Goal: Task Accomplishment & Management: Use online tool/utility

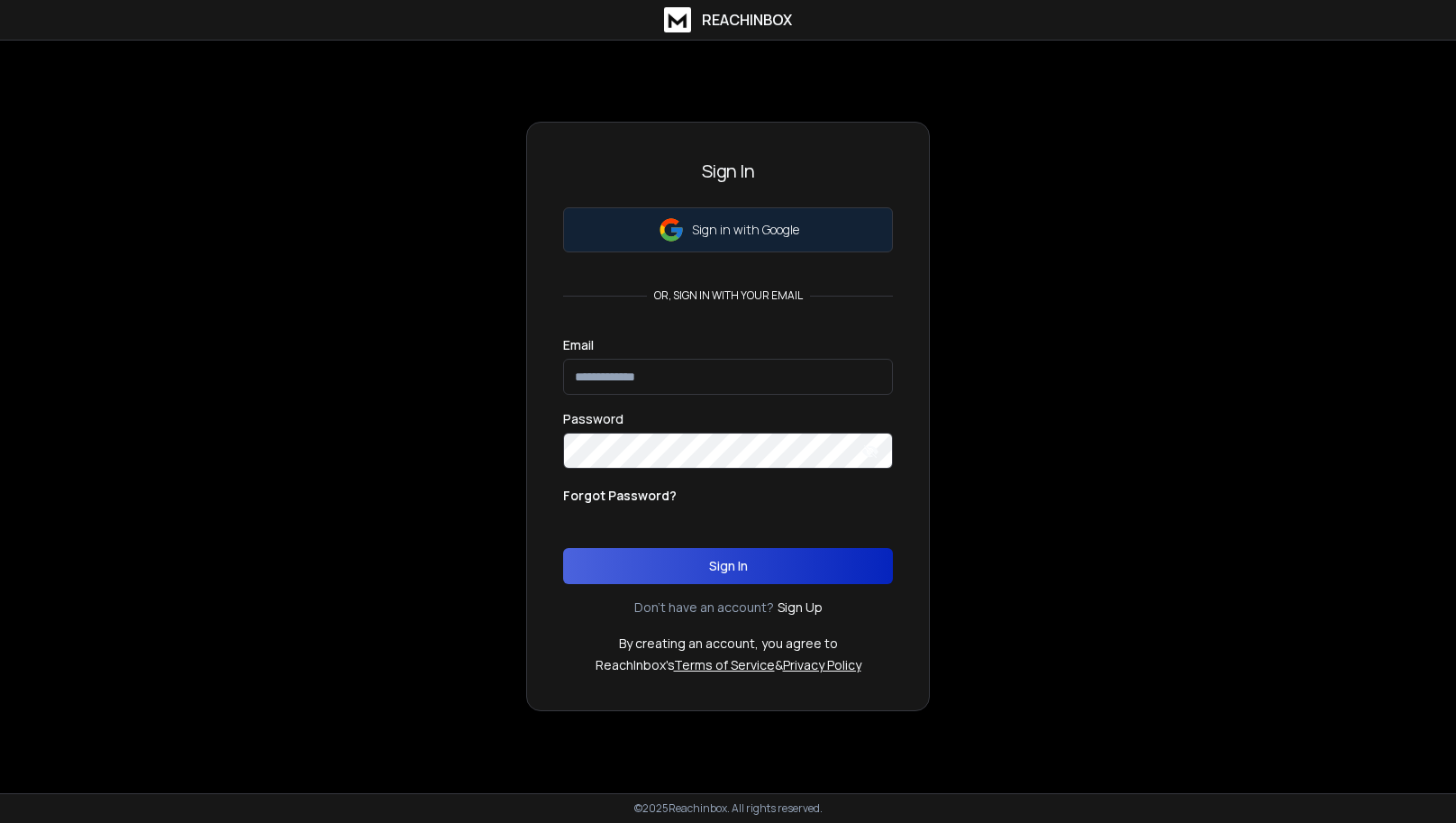
click at [715, 238] on p "Sign in with Google" at bounding box center [746, 230] width 107 height 18
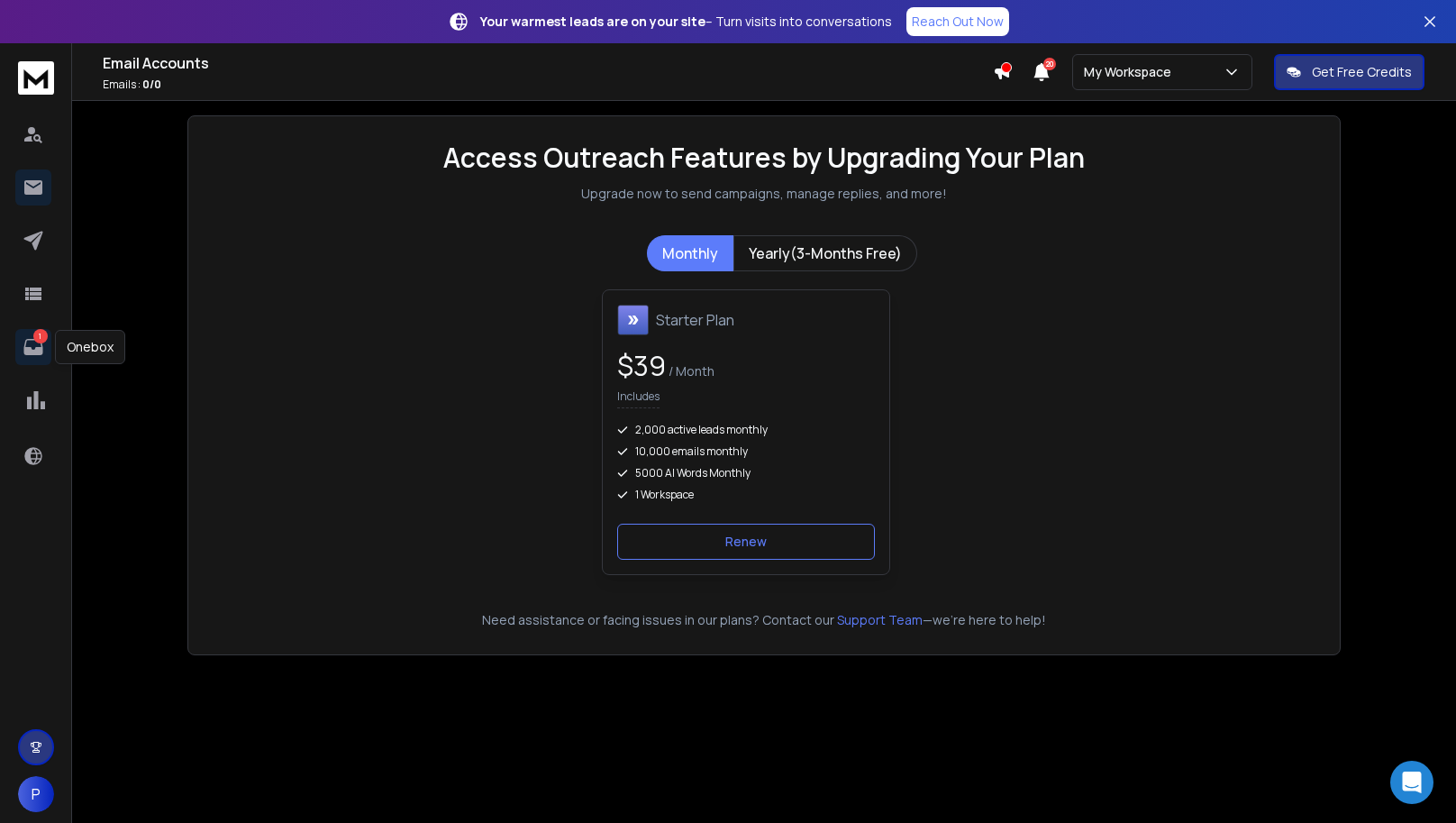
click at [38, 343] on p "1" at bounding box center [40, 335] width 15 height 15
click at [30, 342] on icon at bounding box center [33, 347] width 21 height 21
click at [30, 303] on icon at bounding box center [33, 294] width 21 height 21
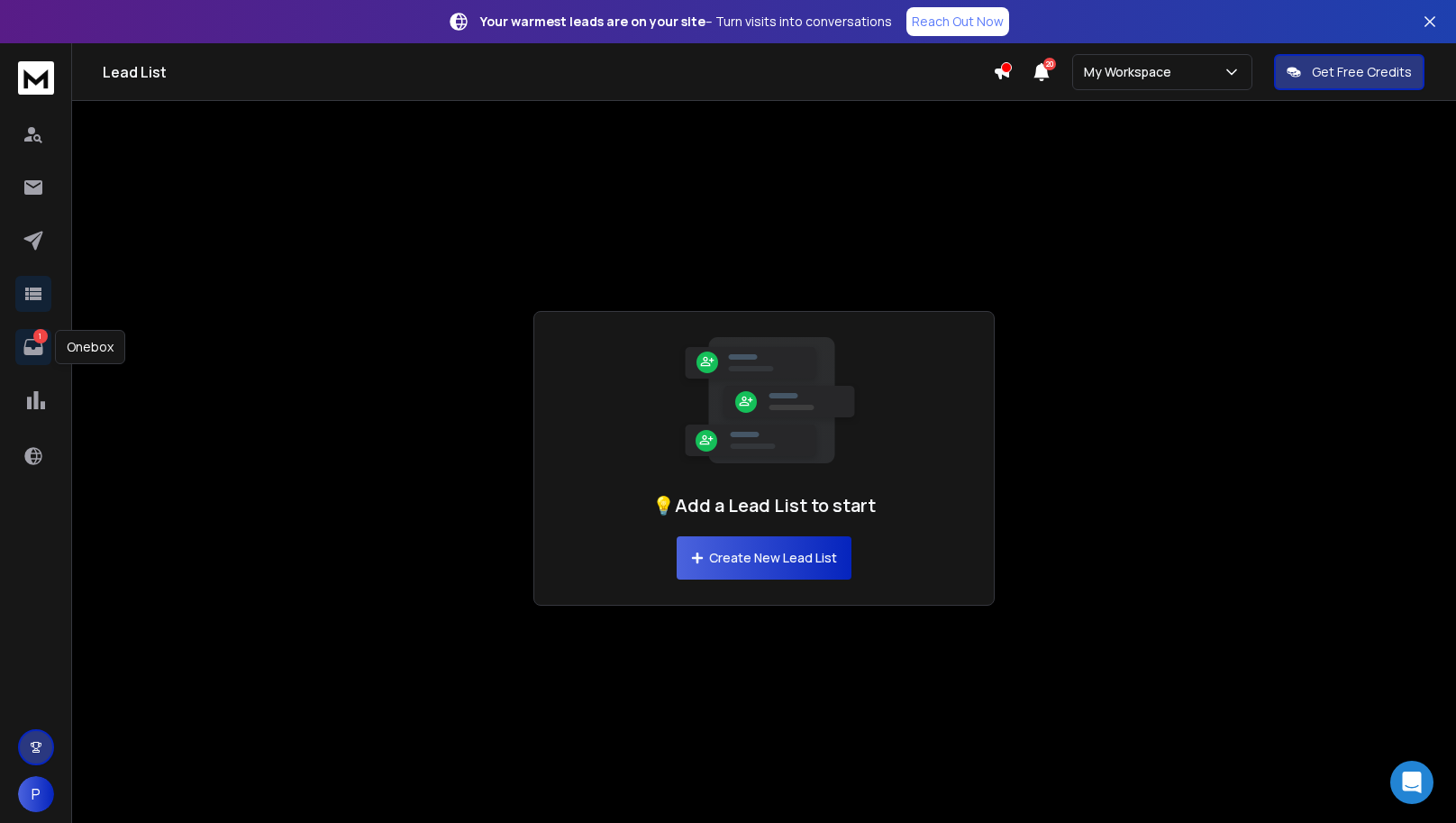
click at [30, 352] on icon at bounding box center [32, 347] width 19 height 17
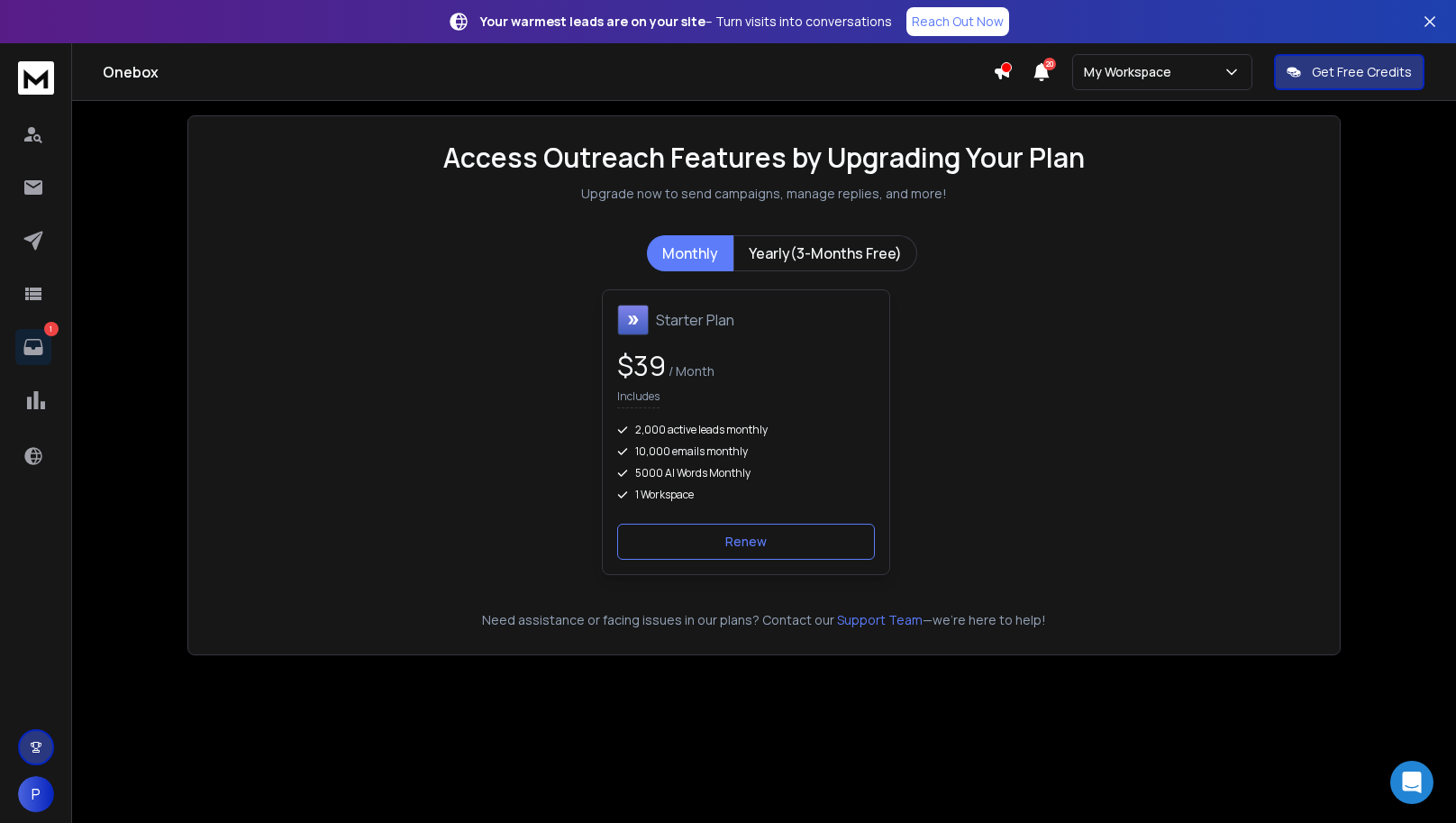
click at [1046, 77] on icon at bounding box center [1041, 71] width 17 height 18
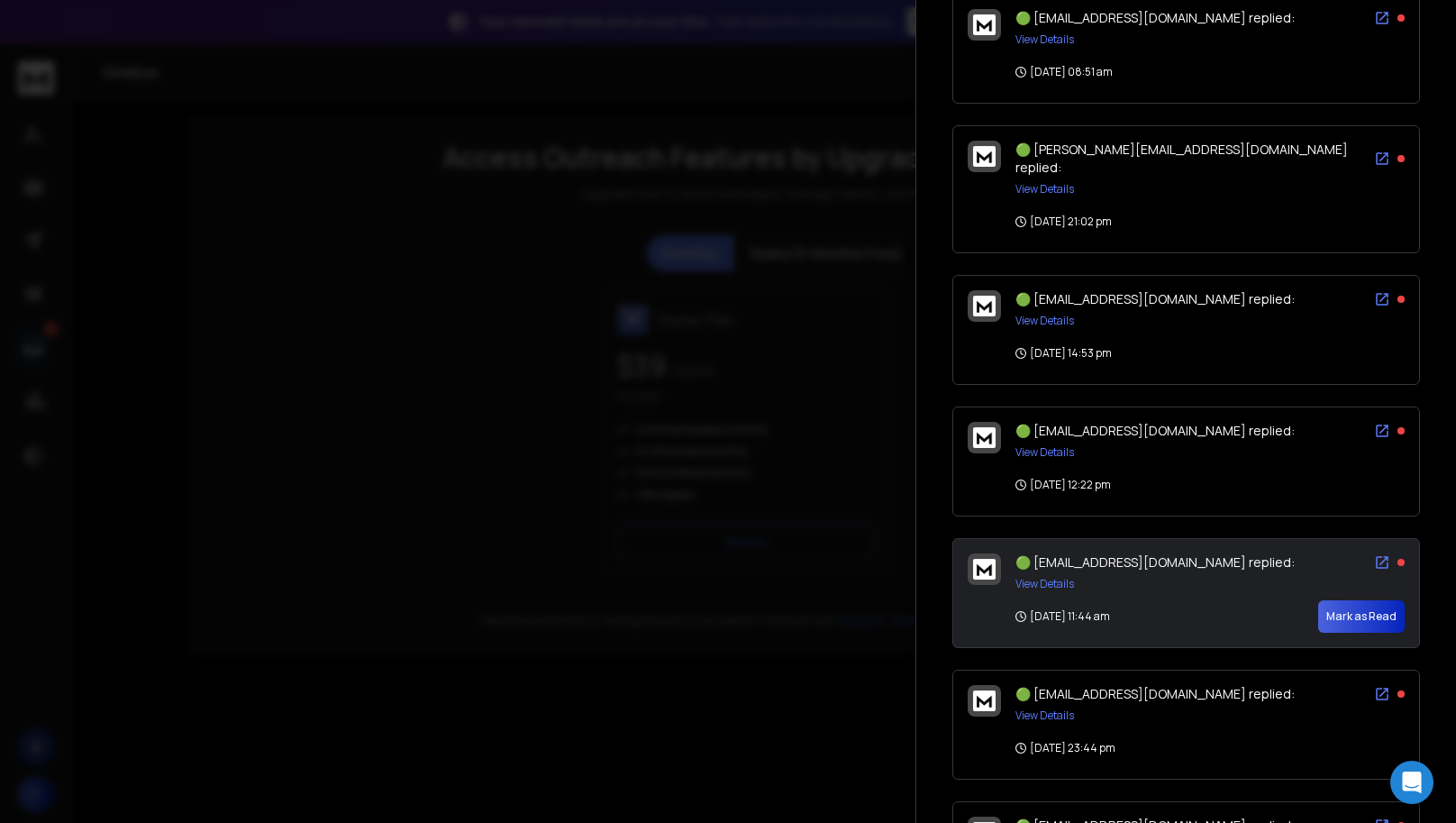
scroll to position [1790, 0]
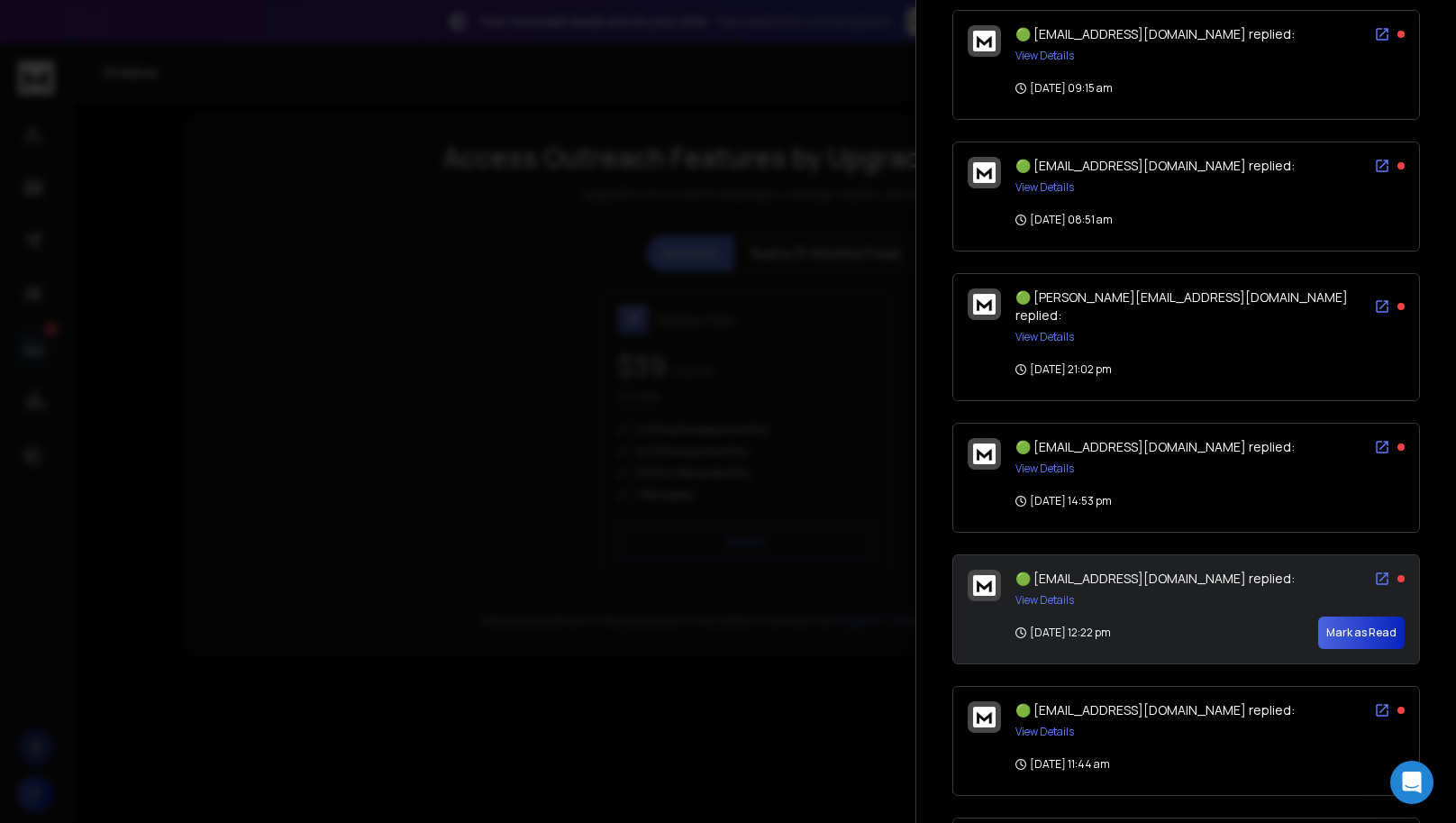
click at [1374, 570] on icon at bounding box center [1382, 578] width 17 height 17
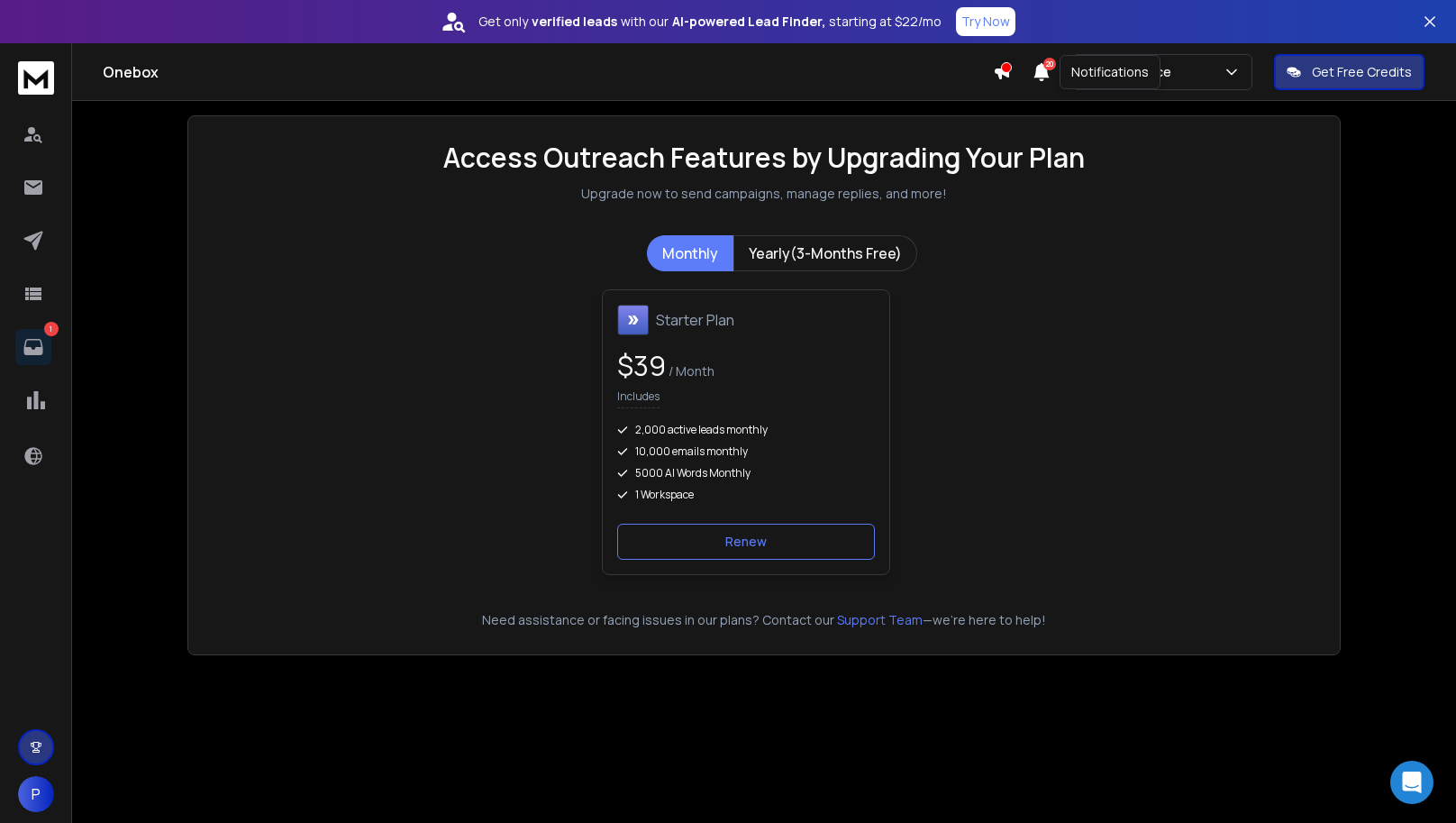
click at [1047, 75] on icon at bounding box center [1041, 71] width 17 height 18
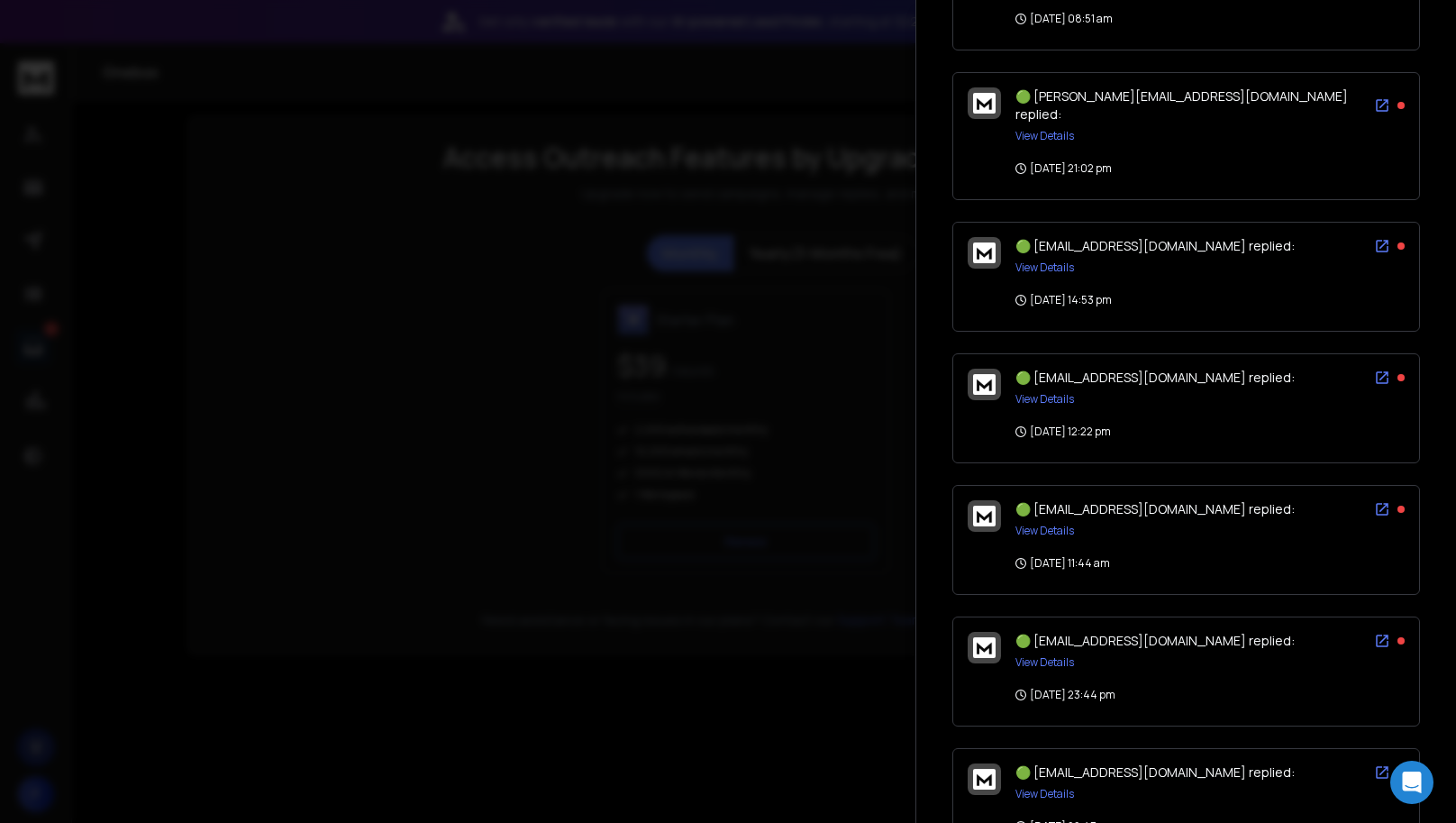
scroll to position [2151, 0]
